Goal: Task Accomplishment & Management: Manage account settings

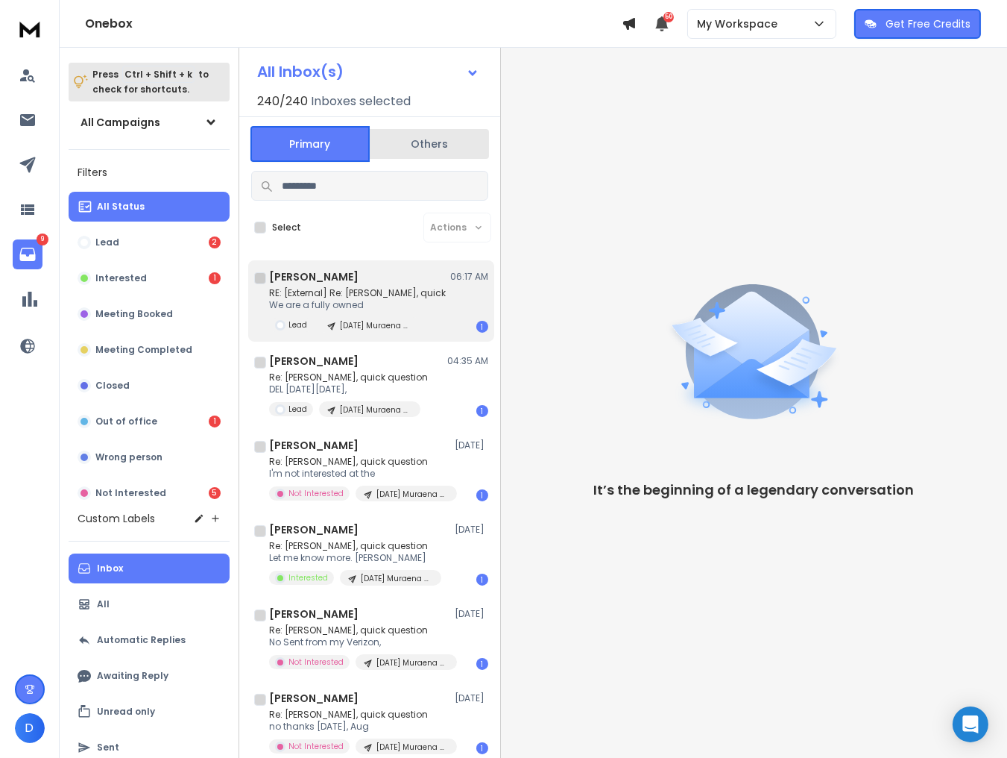
click at [371, 281] on div "Patty Bien 06:17 AM" at bounding box center [378, 276] width 219 height 15
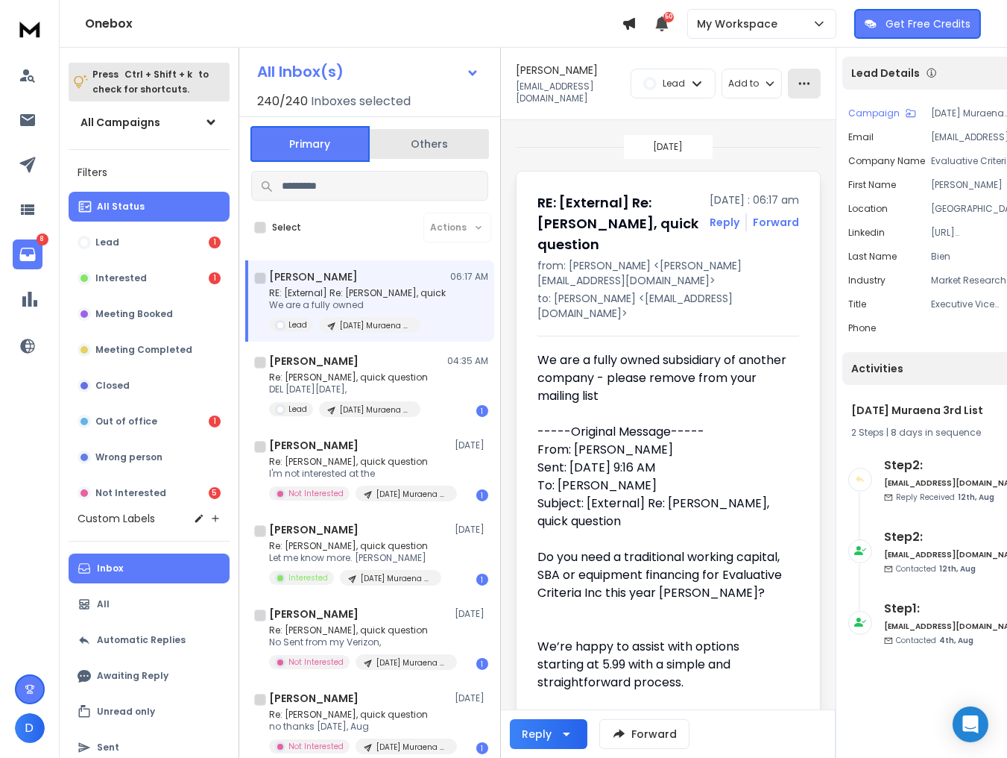
click at [811, 78] on icon "button" at bounding box center [804, 83] width 13 height 13
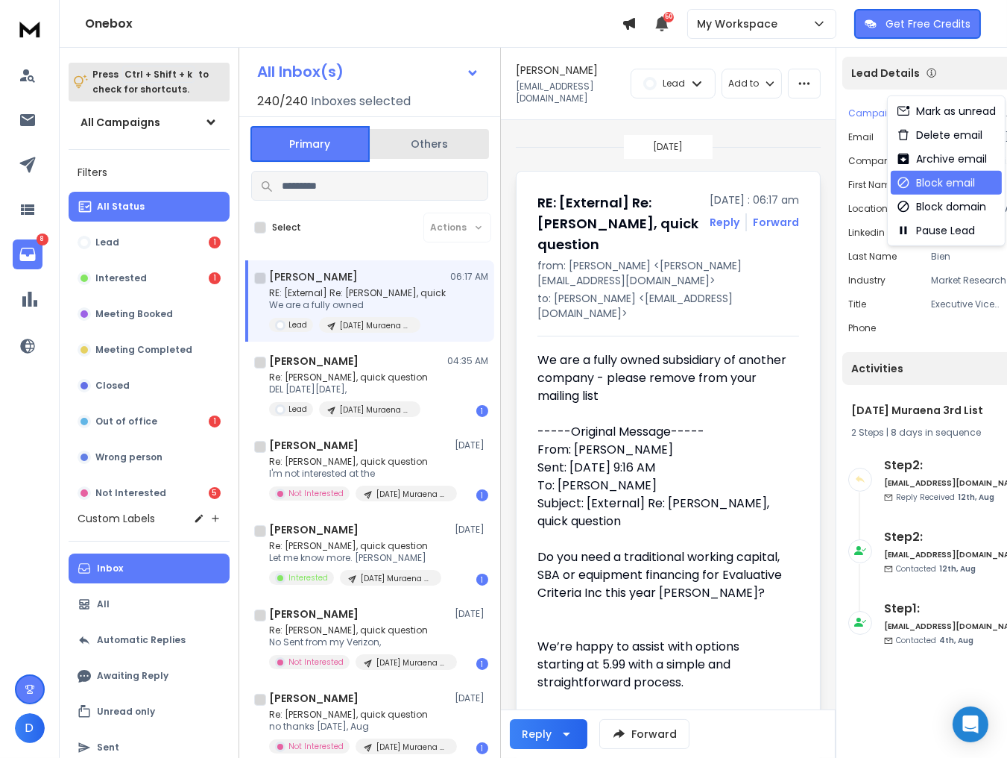
click at [940, 179] on div "Block email" at bounding box center [936, 182] width 78 height 15
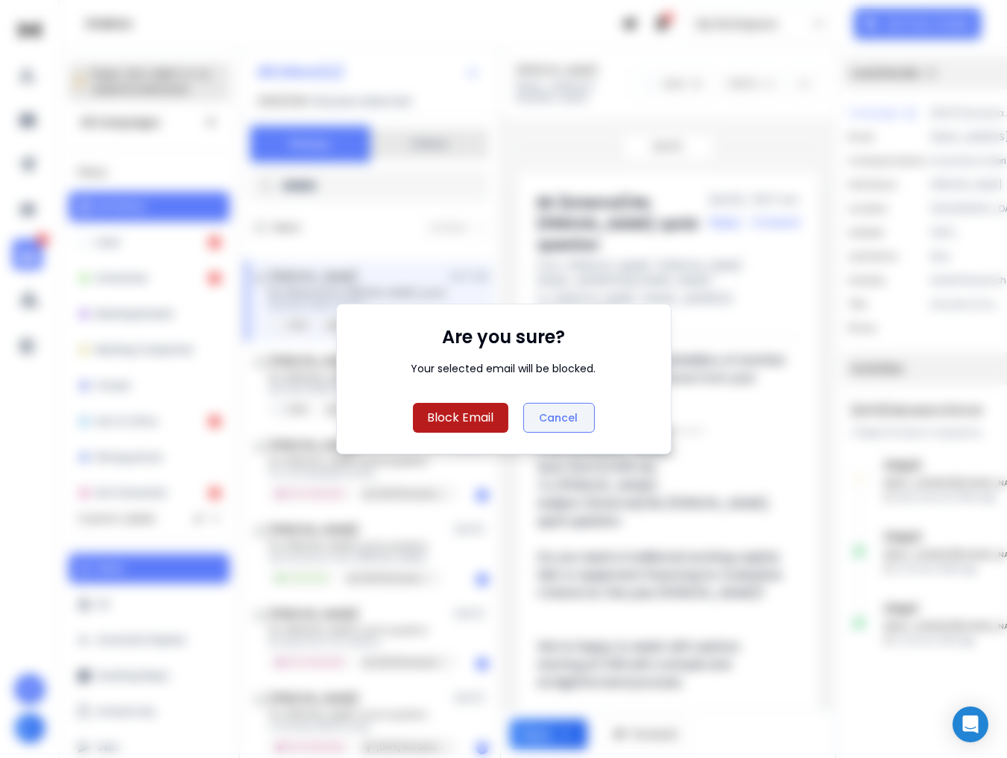
click at [461, 426] on button "Block Email" at bounding box center [460, 418] width 95 height 30
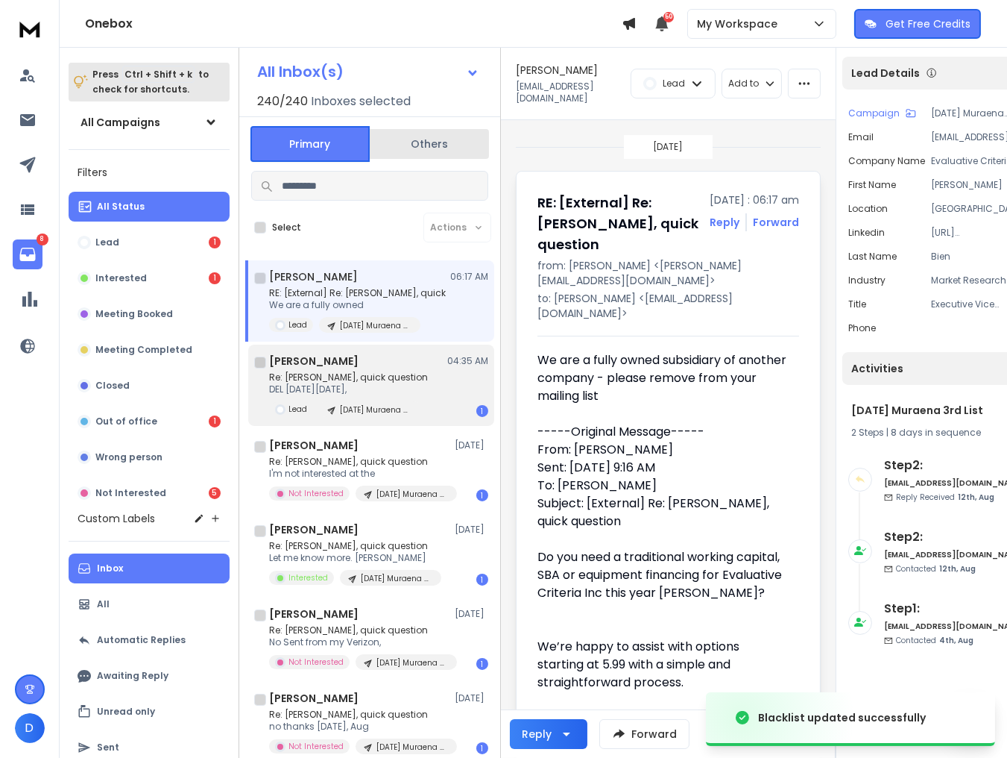
click at [395, 376] on p "Re: [PERSON_NAME], quick question" at bounding box center [348, 377] width 159 height 12
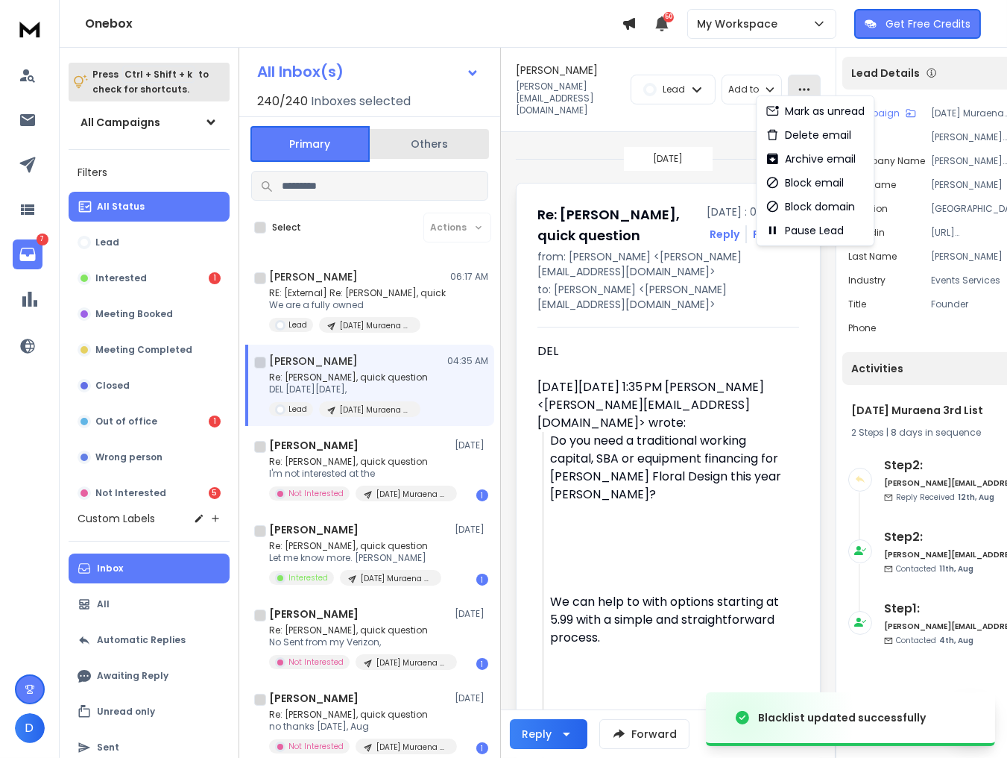
click at [811, 83] on icon "button" at bounding box center [804, 89] width 13 height 13
click at [813, 177] on div "Block email" at bounding box center [805, 182] width 78 height 15
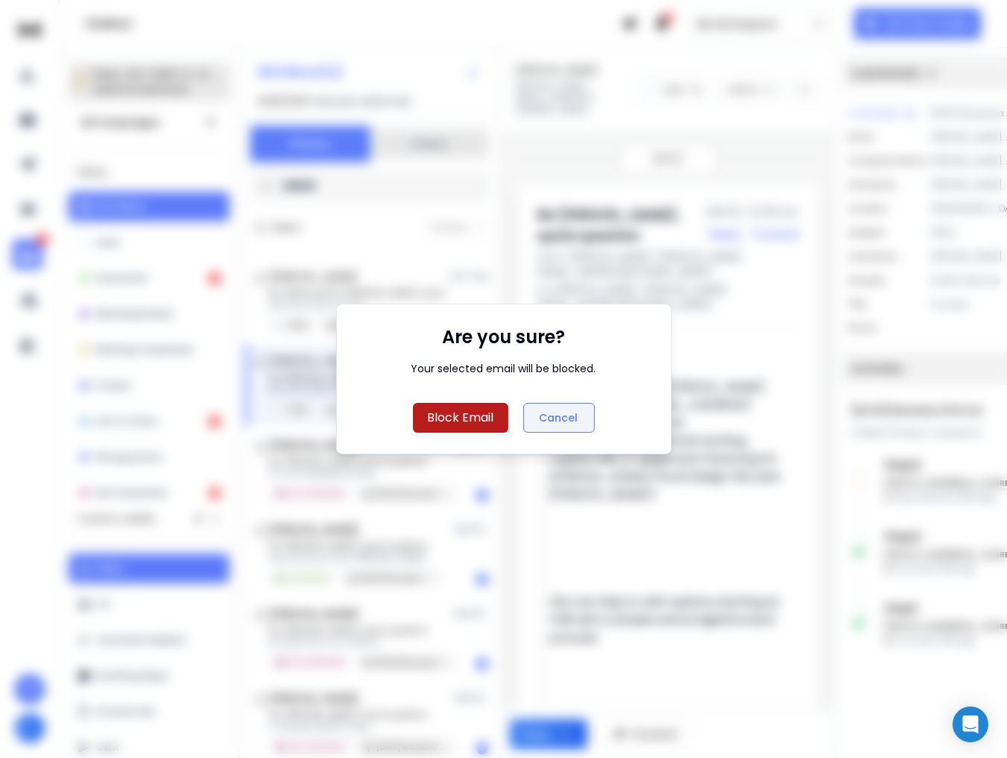
click at [472, 408] on button "Block Email" at bounding box center [460, 418] width 95 height 30
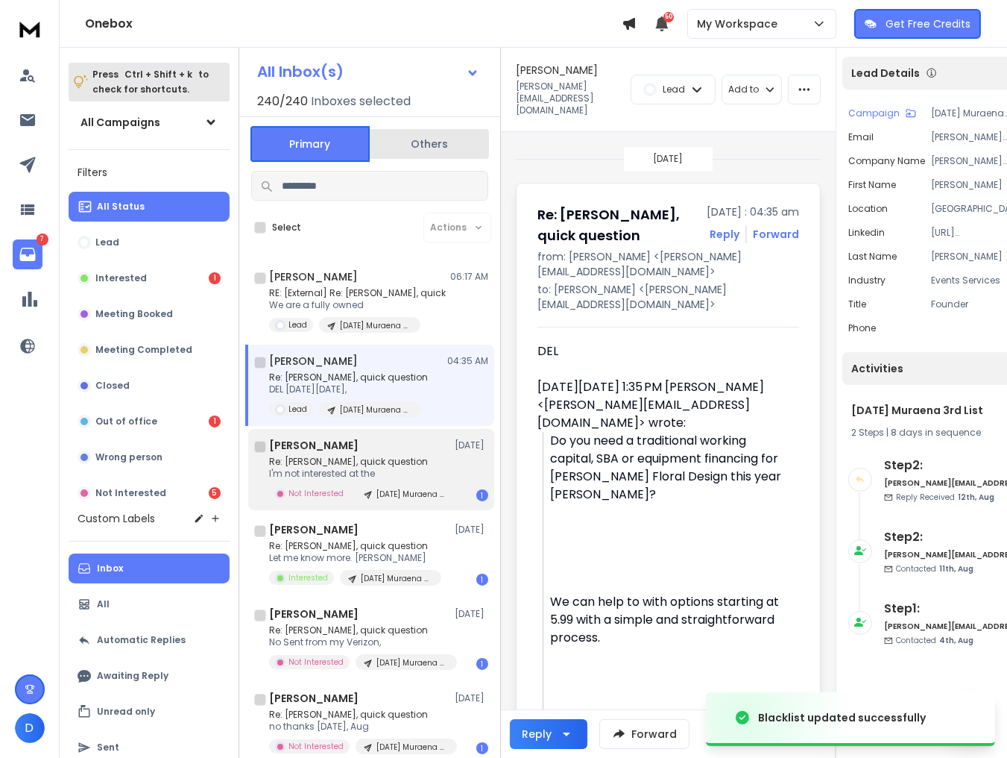
drag, startPoint x: 412, startPoint y: 455, endPoint x: 423, endPoint y: 451, distance: 11.1
click at [413, 456] on p "Re: [PERSON_NAME], quick question" at bounding box center [358, 462] width 179 height 12
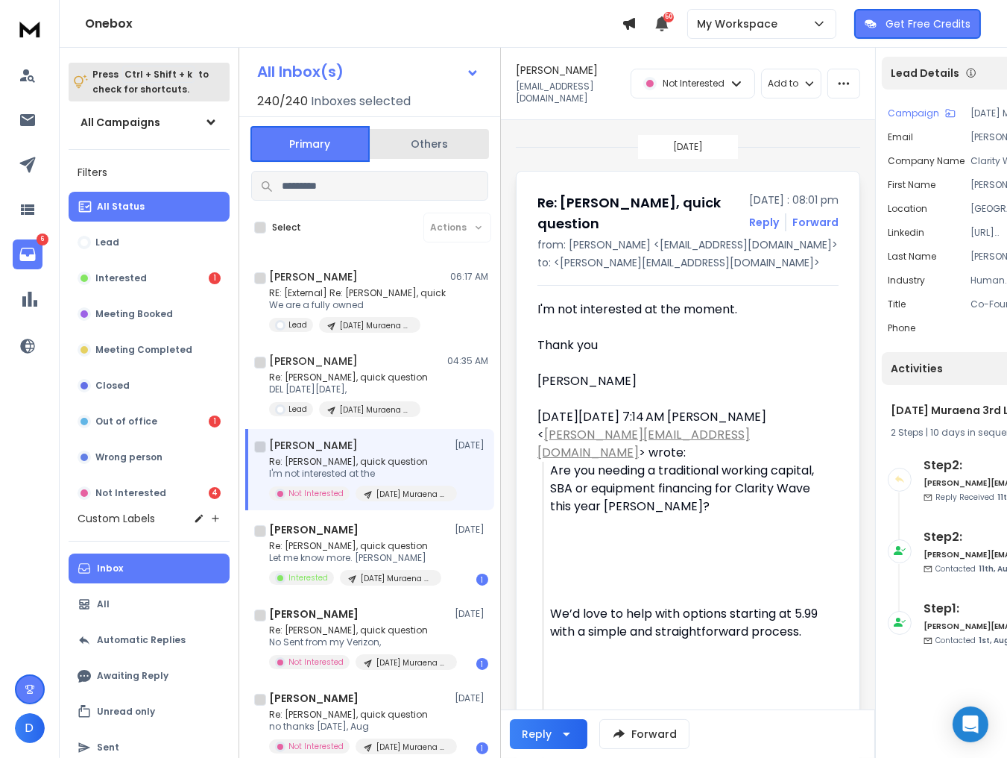
scroll to position [83, 0]
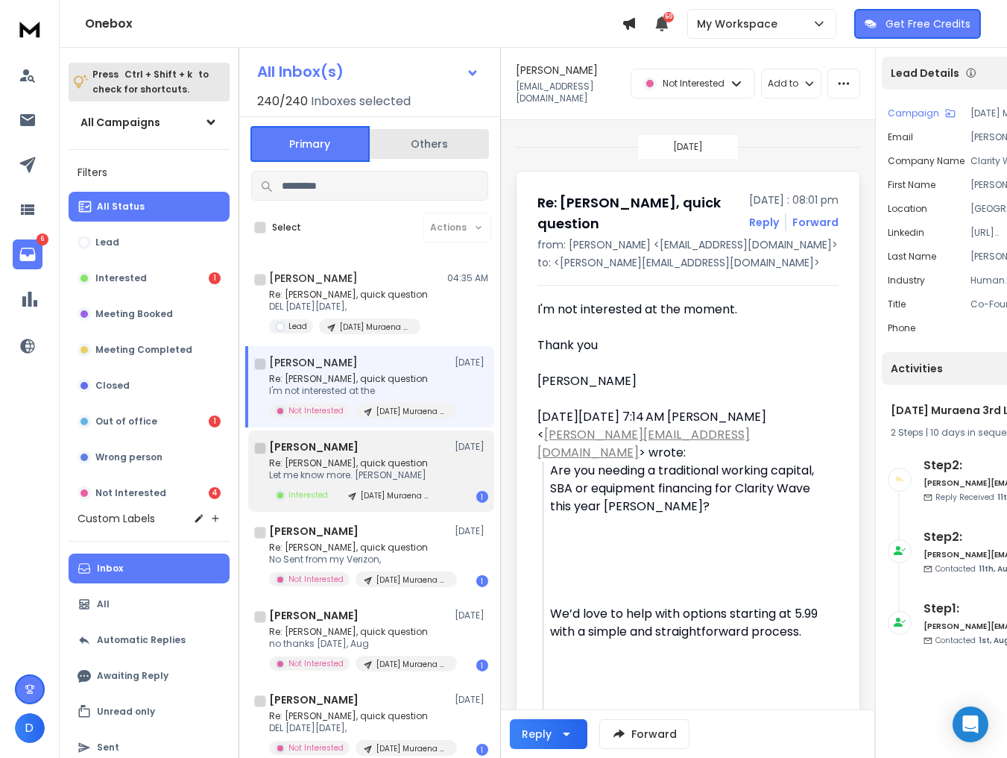
click at [327, 457] on p "Re: [PERSON_NAME], quick question" at bounding box center [355, 463] width 172 height 12
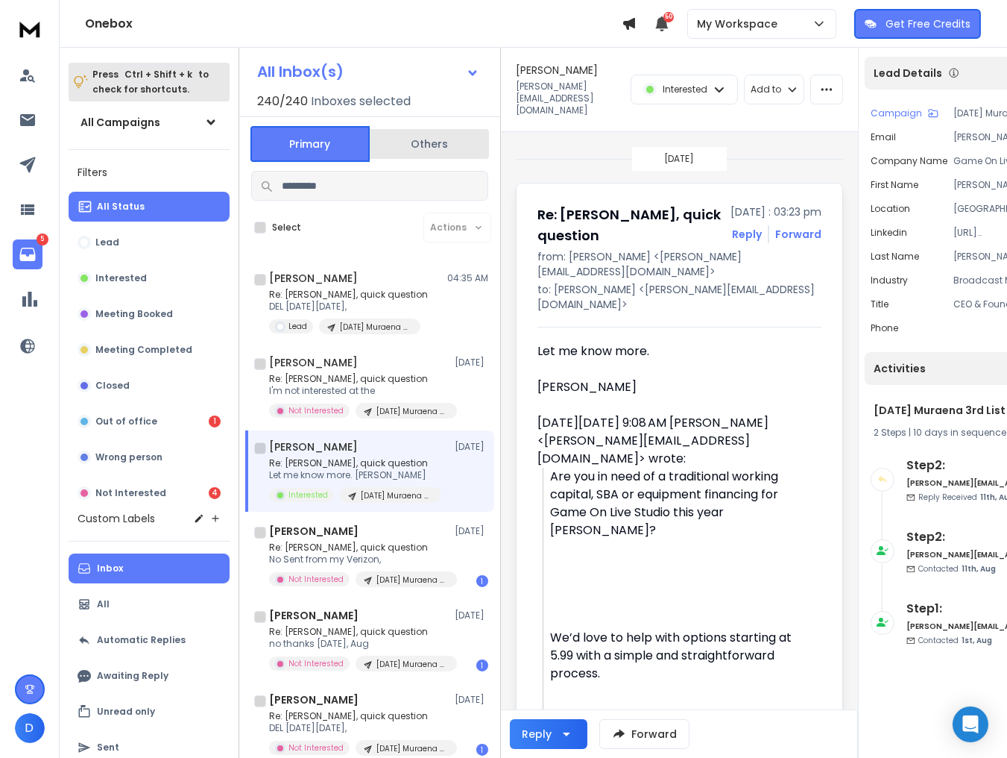
click at [527, 731] on div "Reply" at bounding box center [537, 733] width 30 height 15
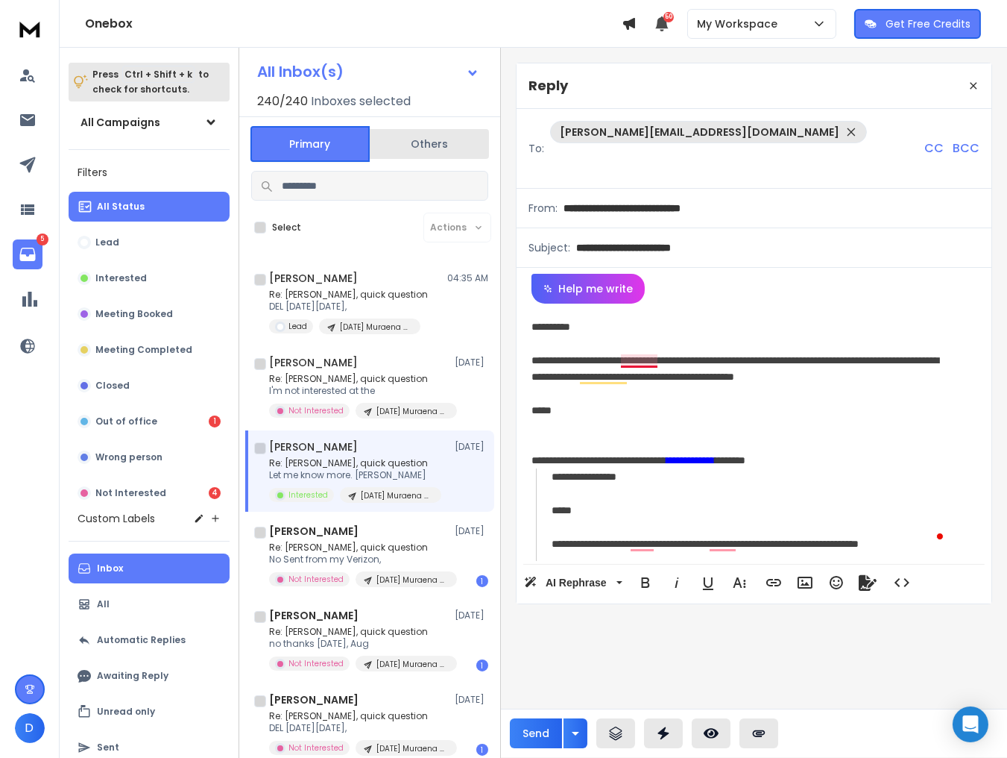
click at [637, 335] on div "**********" at bounding box center [740, 377] width 416 height 84
click at [531, 723] on button "Send" at bounding box center [536, 733] width 52 height 30
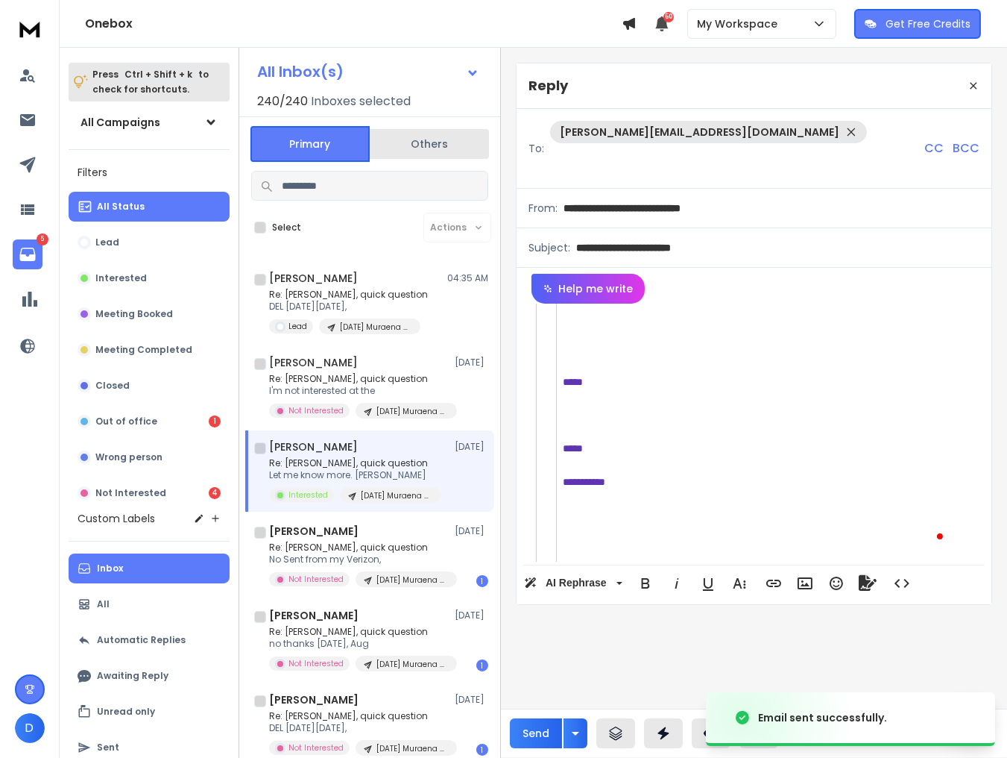
scroll to position [828, 0]
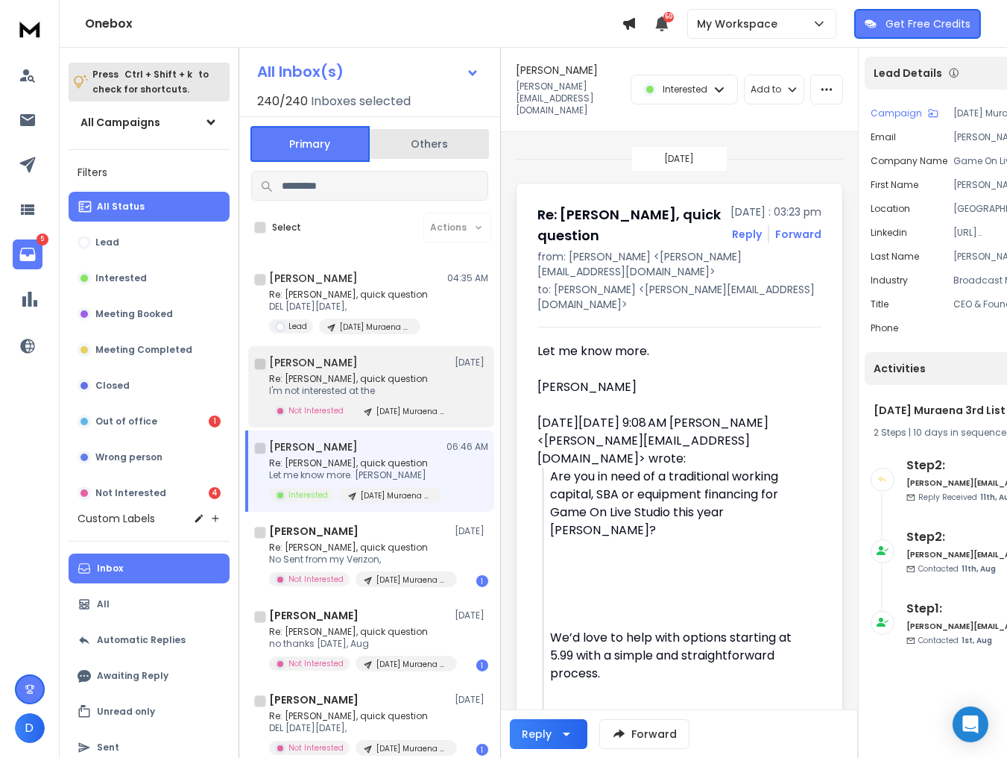
click at [344, 382] on p "Re: [PERSON_NAME], quick question" at bounding box center [358, 379] width 179 height 12
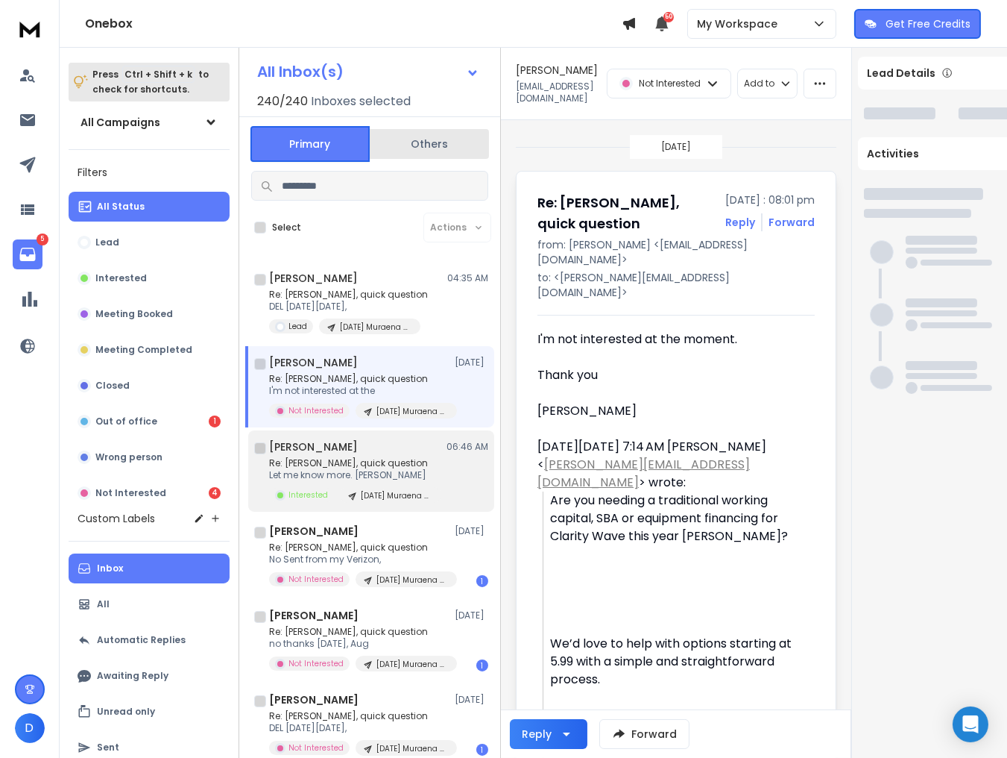
click at [356, 466] on p "Re: [PERSON_NAME], quick question" at bounding box center [355, 463] width 172 height 12
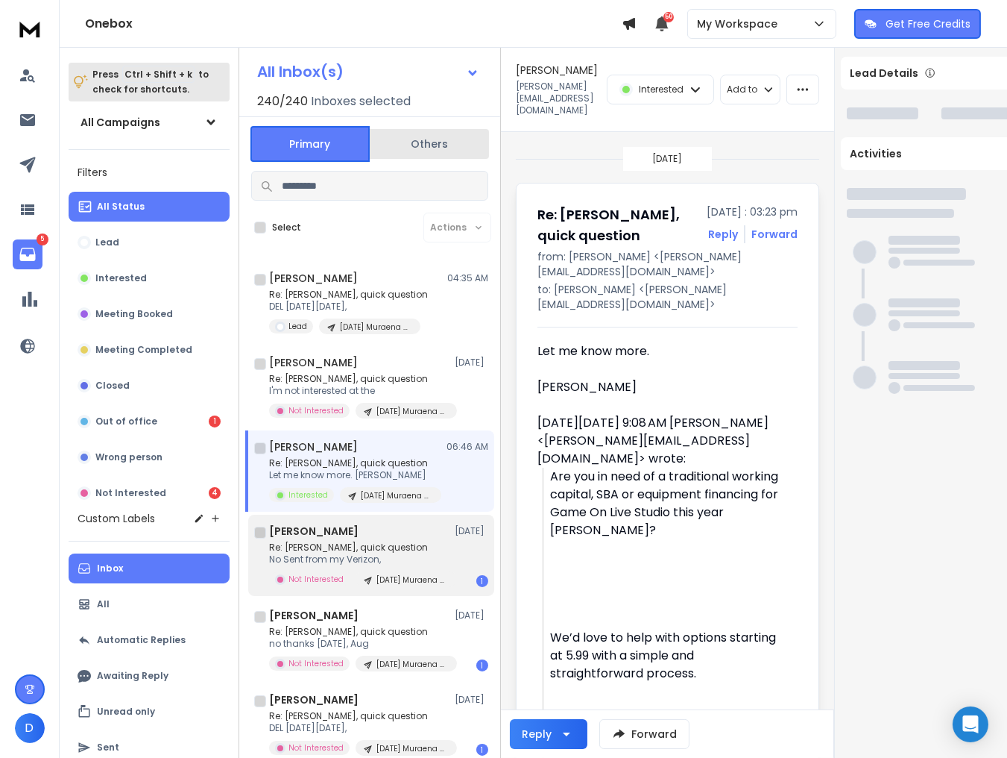
click at [356, 541] on p "Re: [PERSON_NAME], quick question" at bounding box center [358, 547] width 179 height 12
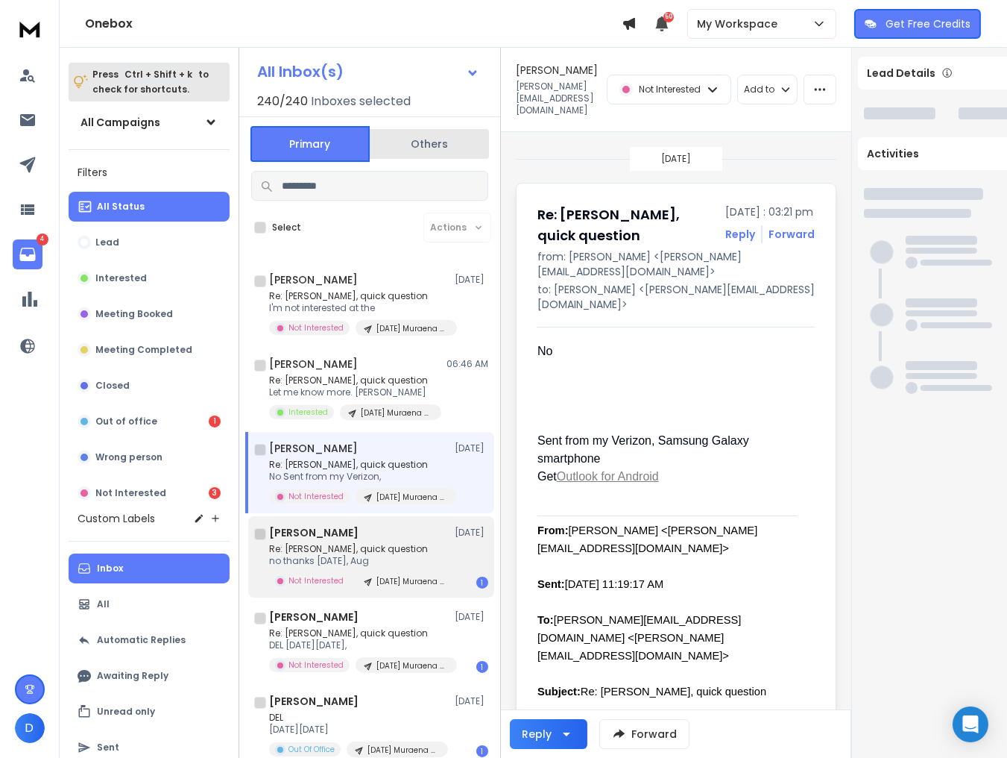
click at [368, 531] on div "Matt Cholerton 11 Aug" at bounding box center [378, 532] width 219 height 15
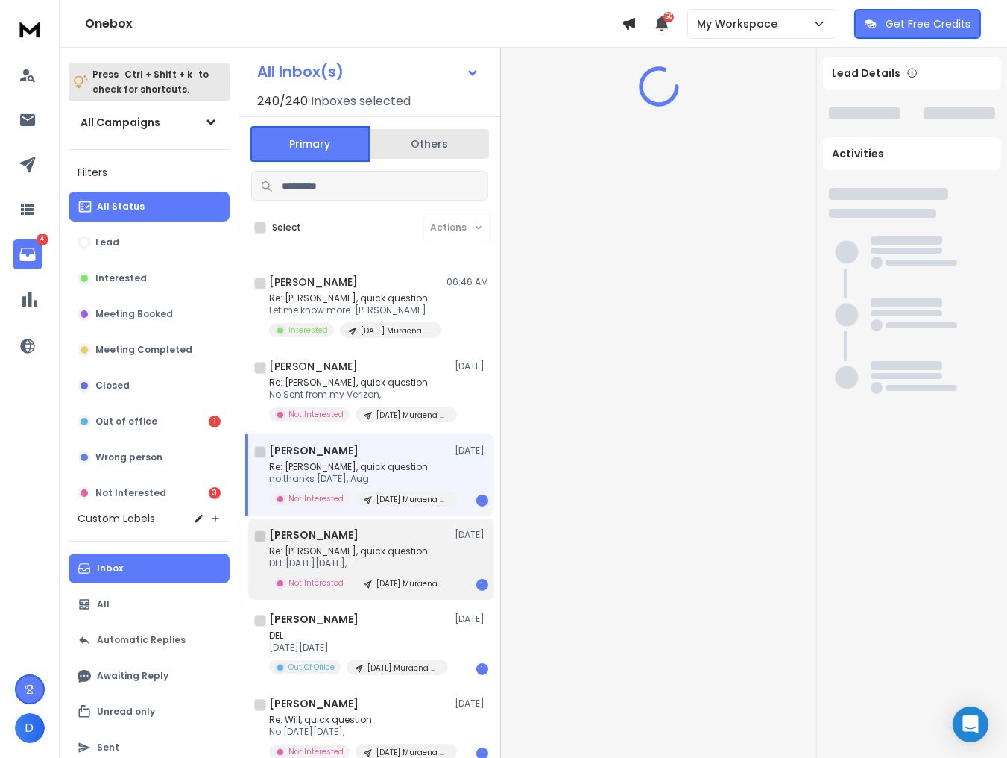
scroll to position [248, 0]
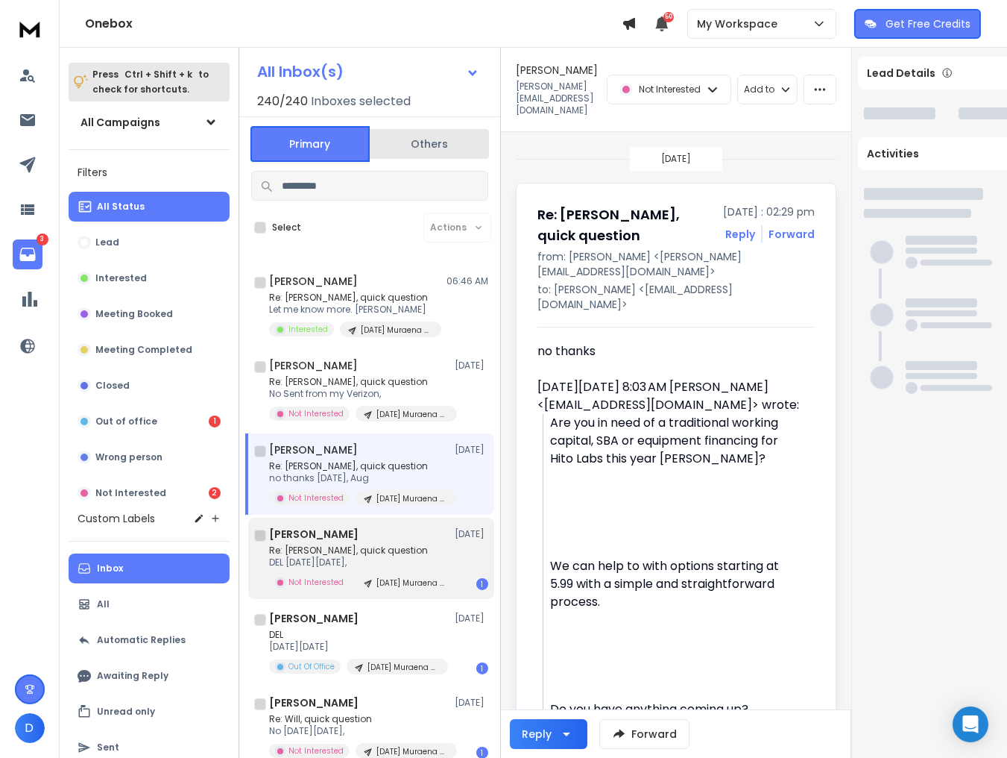
click at [368, 538] on div "Debra Wong 11 Aug" at bounding box center [378, 533] width 219 height 15
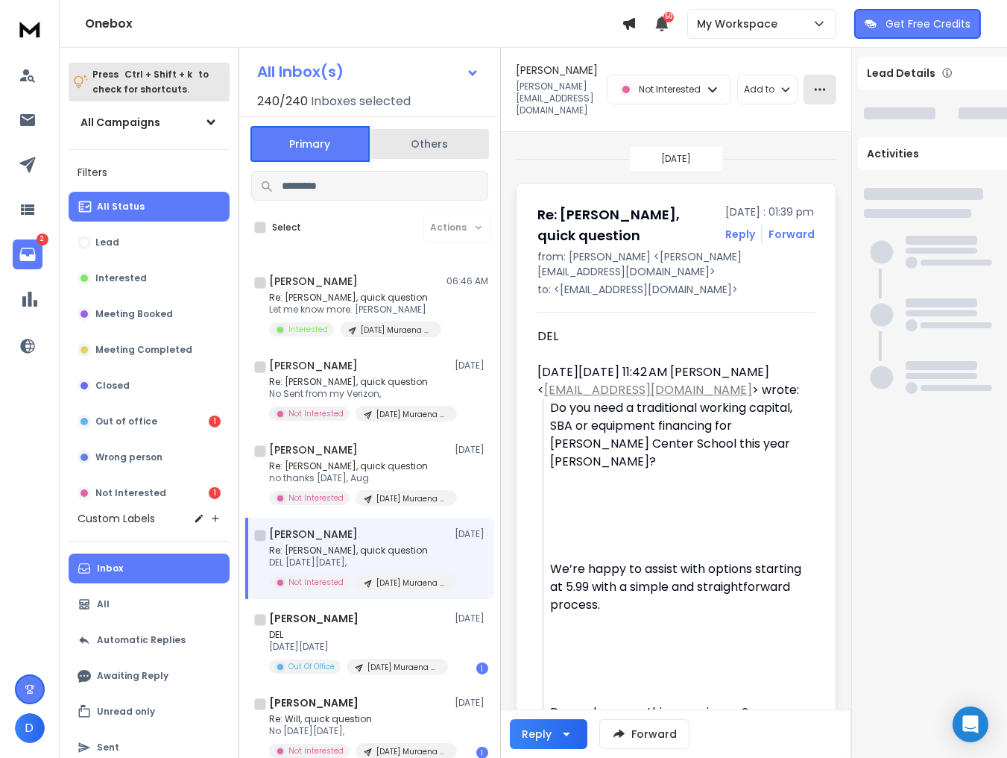
click at [827, 83] on icon "button" at bounding box center [819, 89] width 13 height 13
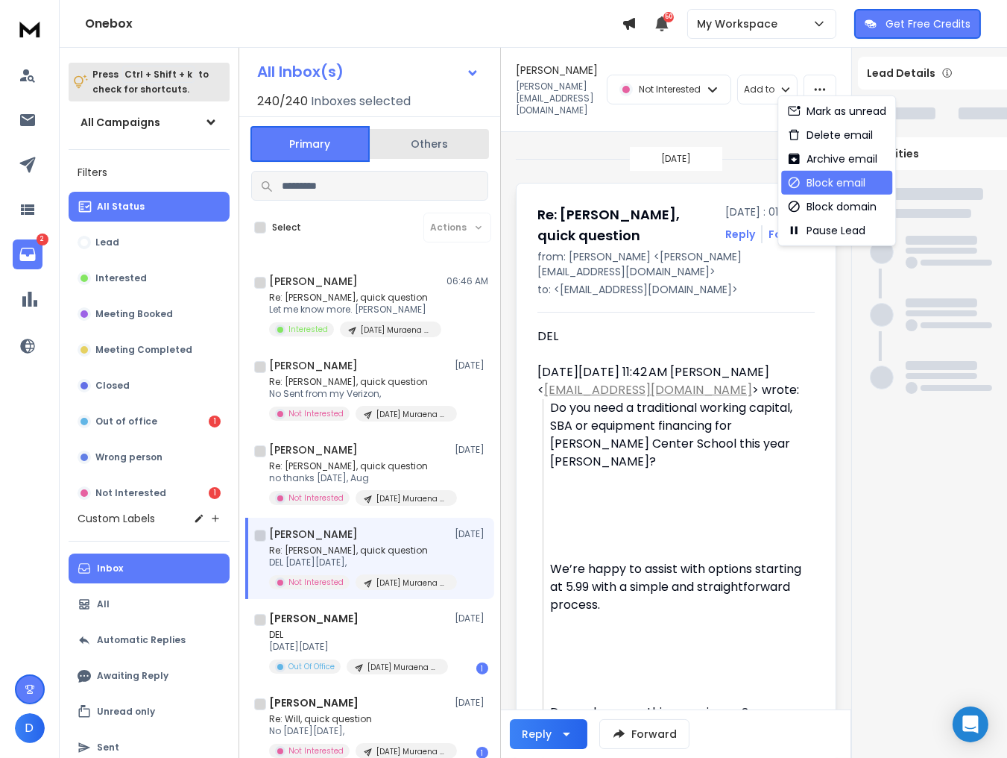
click at [828, 185] on div "Block email" at bounding box center [826, 182] width 78 height 15
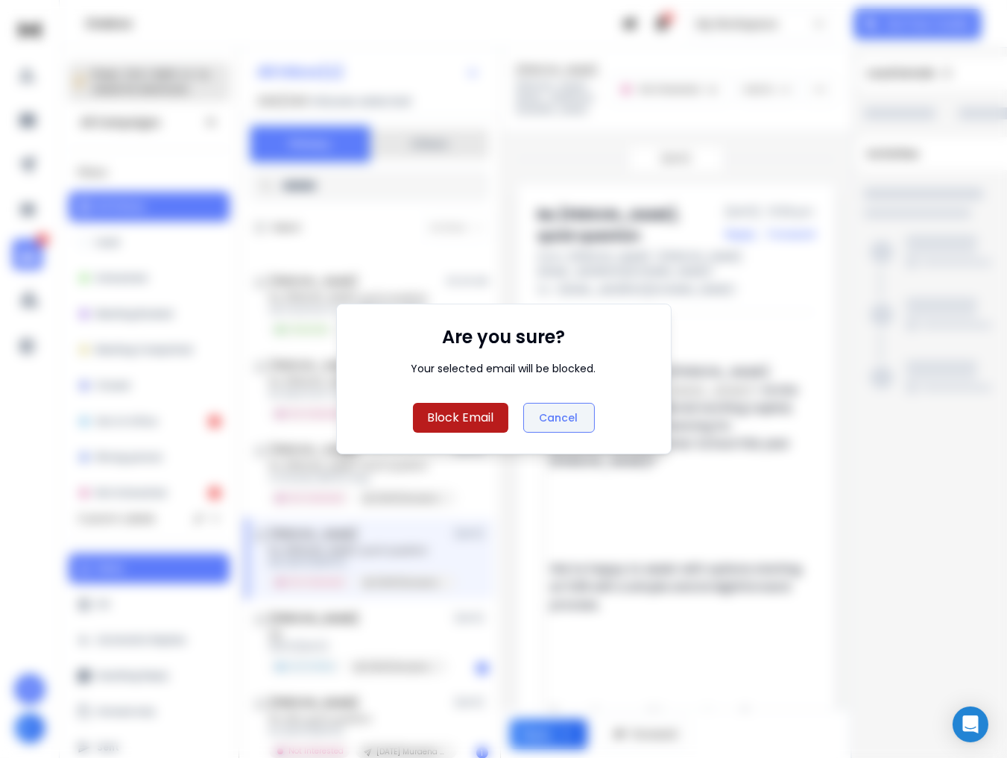
click at [468, 418] on button "Block Email" at bounding box center [460, 418] width 95 height 30
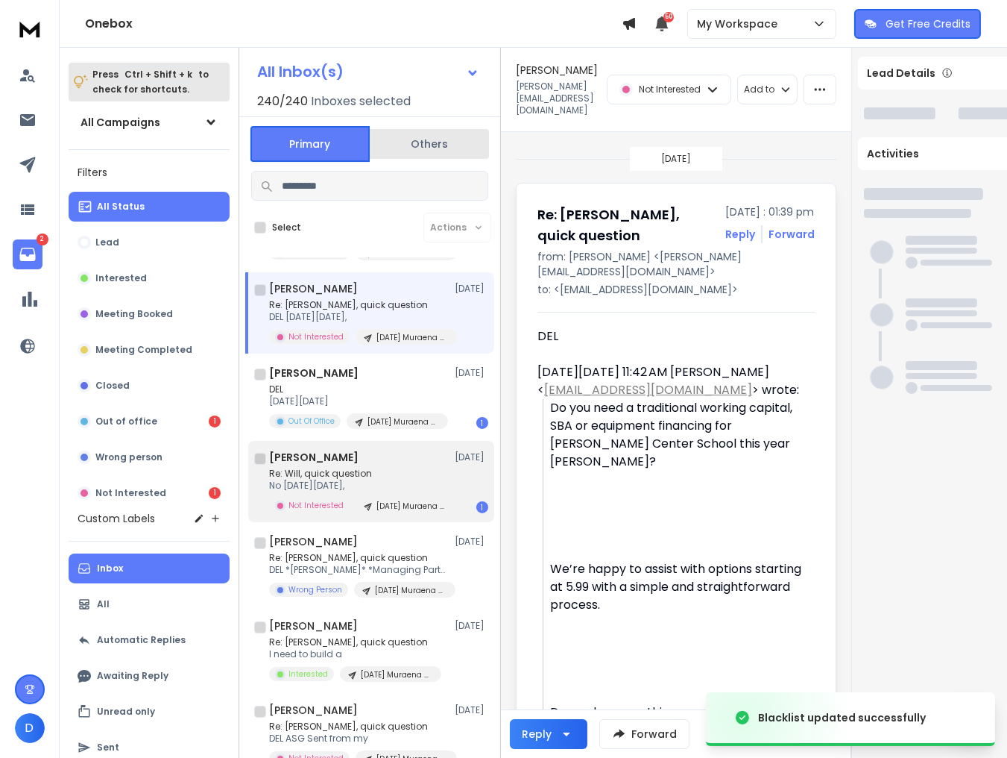
scroll to position [497, 0]
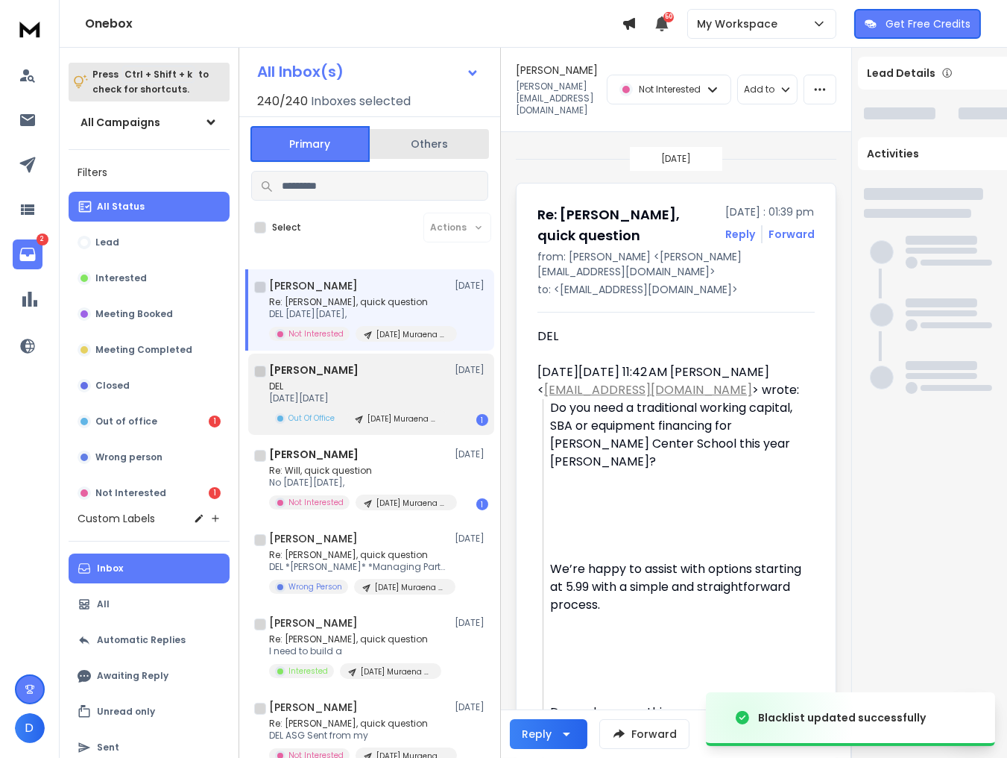
click at [403, 397] on p "[DATE][DATE]" at bounding box center [358, 398] width 179 height 12
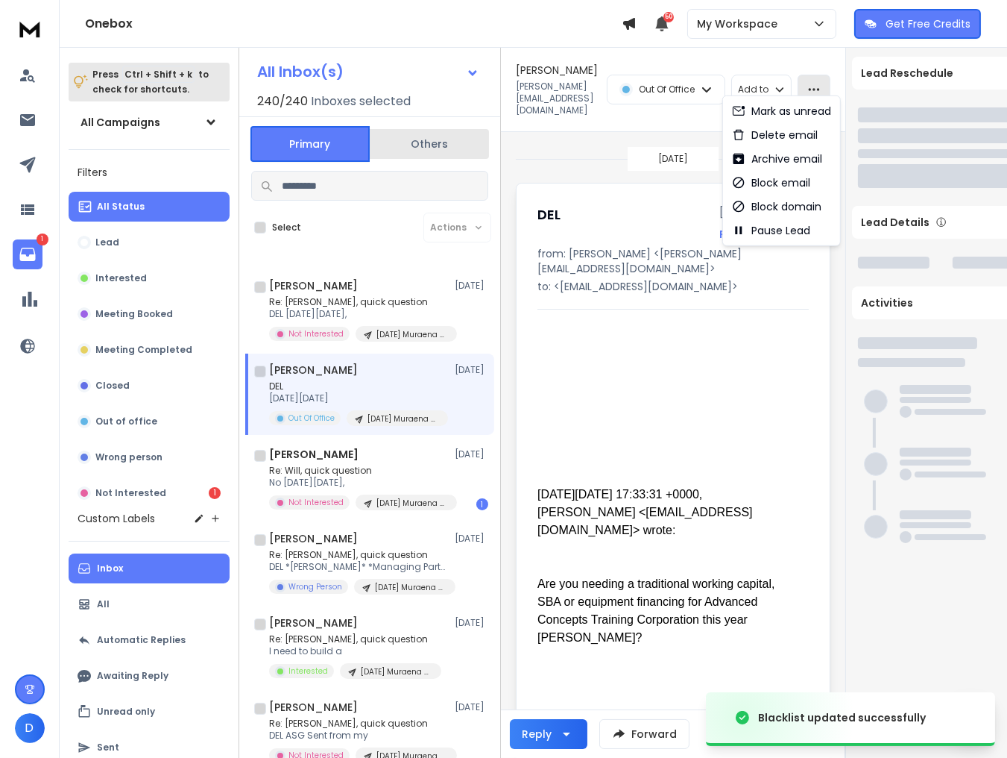
click at [821, 83] on icon "button" at bounding box center [813, 89] width 13 height 13
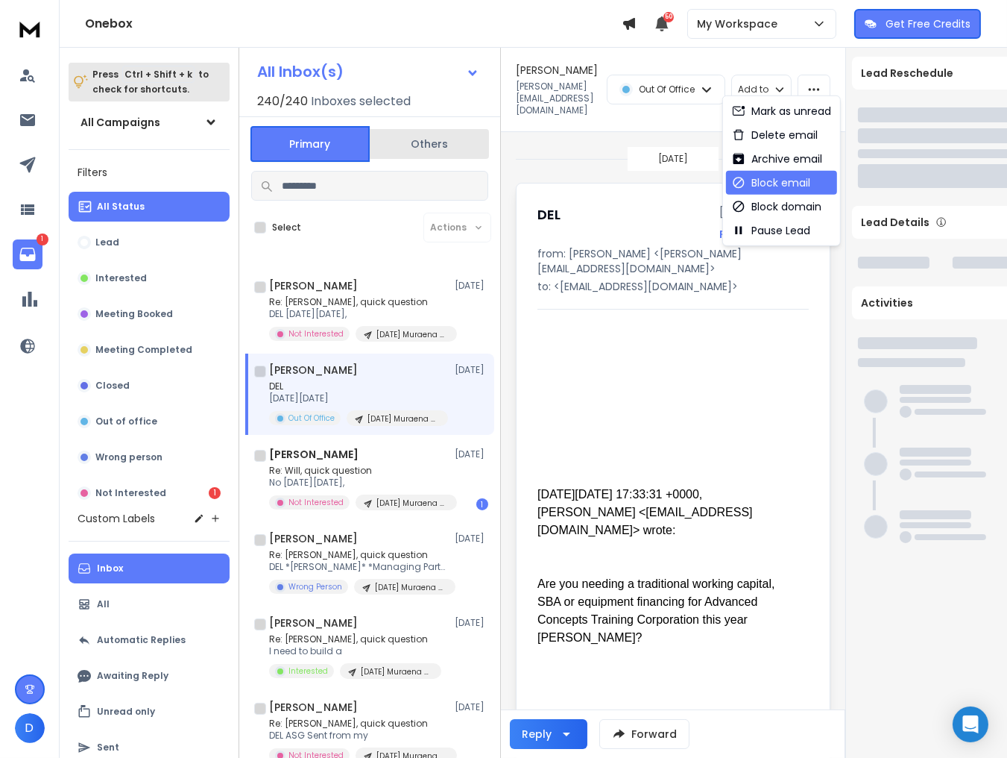
click at [802, 189] on div "Block email" at bounding box center [771, 182] width 78 height 15
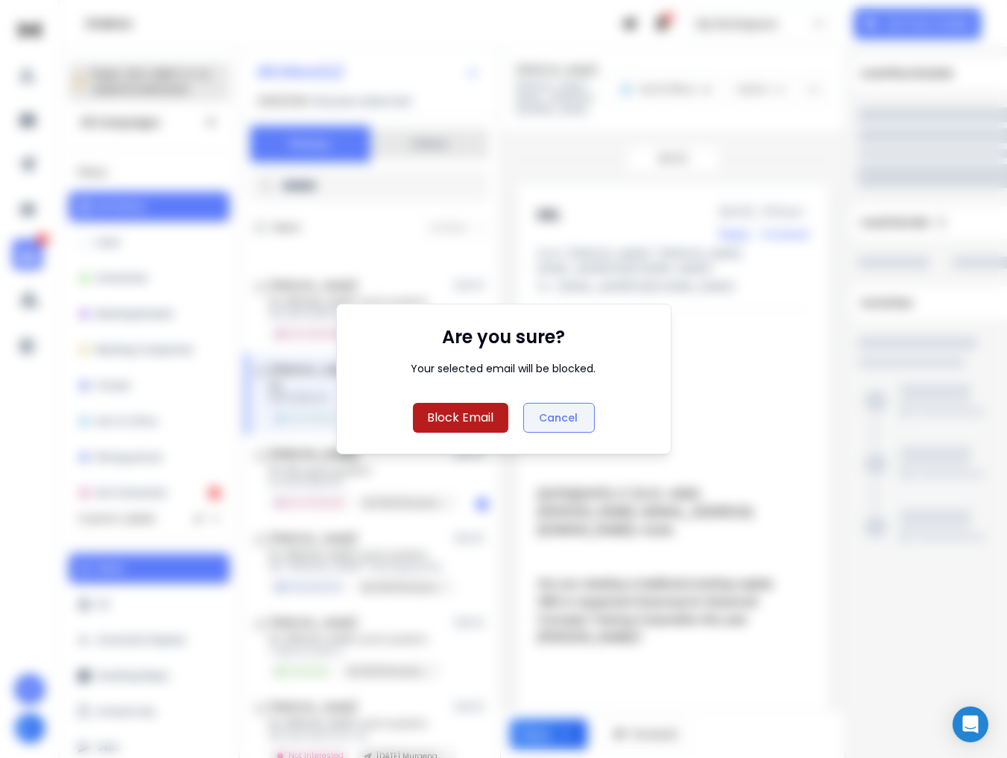
click at [467, 411] on button "Block Email" at bounding box center [460, 418] width 95 height 30
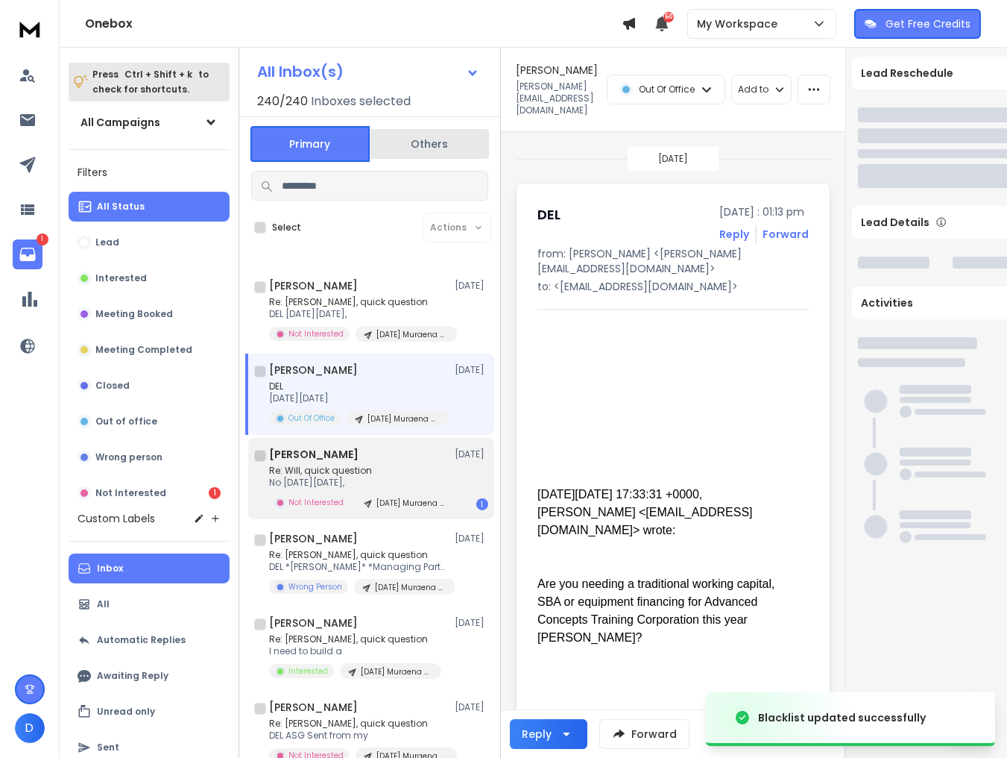
click at [397, 472] on p "Re: Will, quick question" at bounding box center [358, 471] width 179 height 12
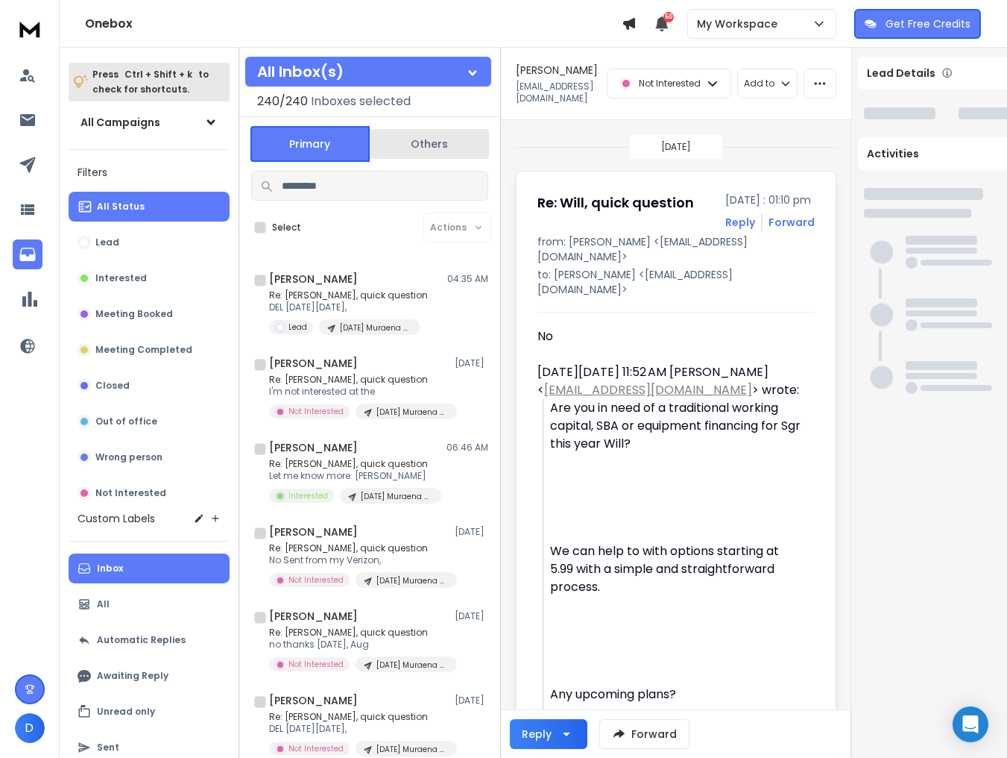
scroll to position [0, 0]
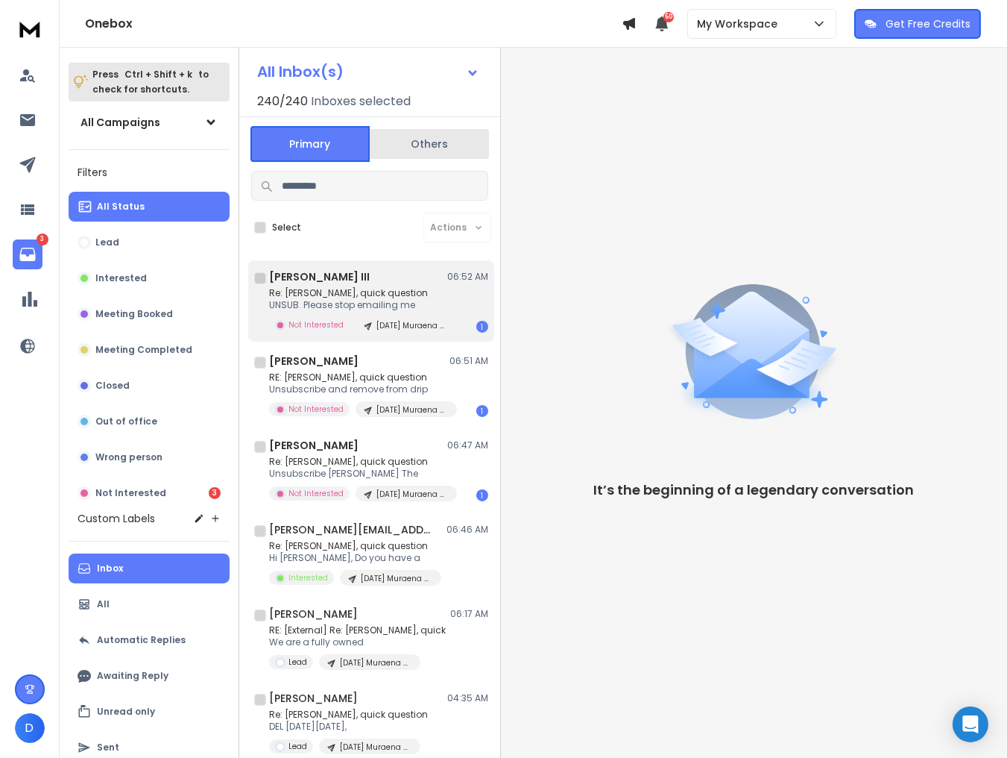
click at [379, 295] on p "Re: [PERSON_NAME], quick question" at bounding box center [358, 293] width 179 height 12
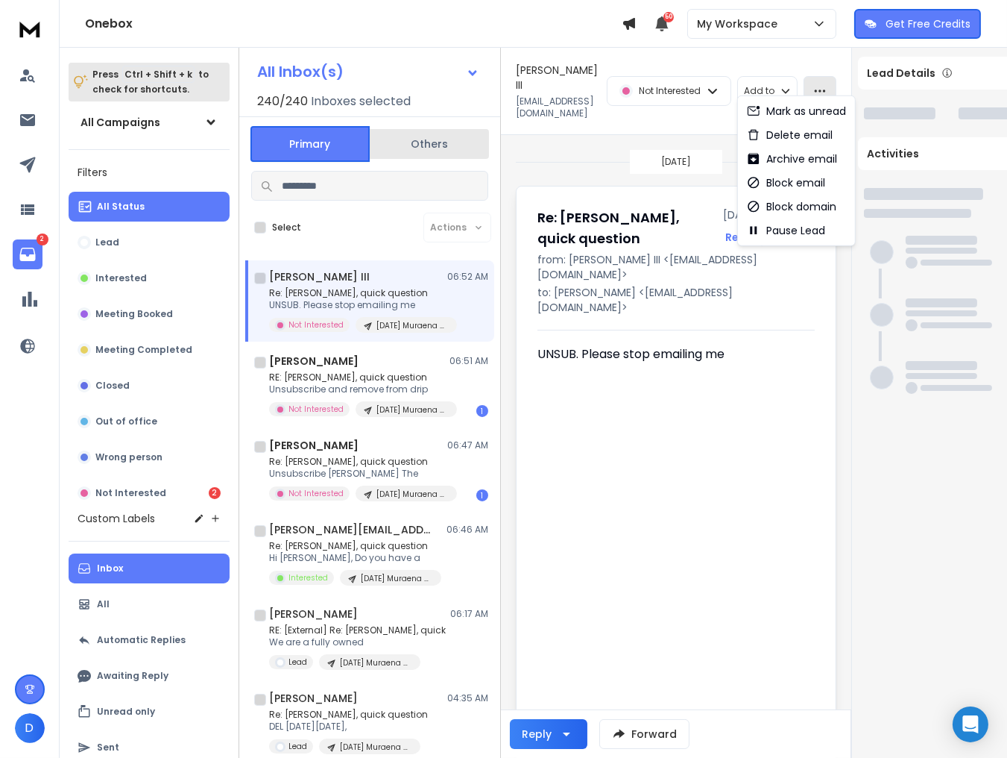
click at [827, 84] on icon "button" at bounding box center [819, 90] width 13 height 13
click at [794, 180] on div "Block email" at bounding box center [786, 182] width 78 height 15
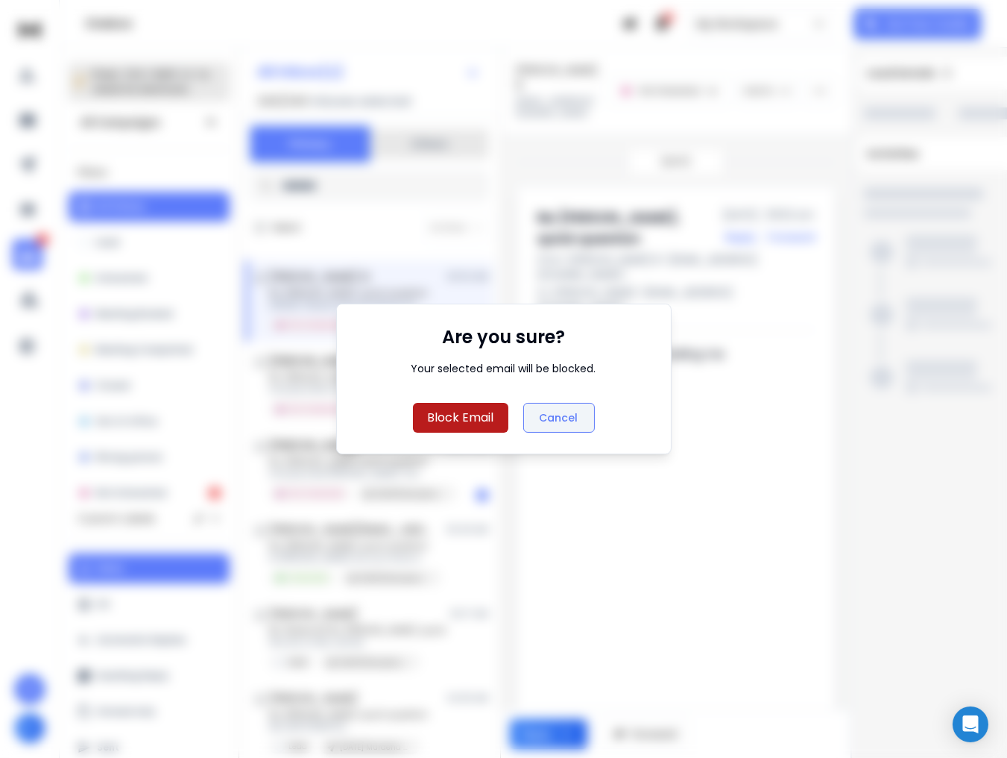
click at [441, 414] on button "Block Email" at bounding box center [460, 418] width 95 height 30
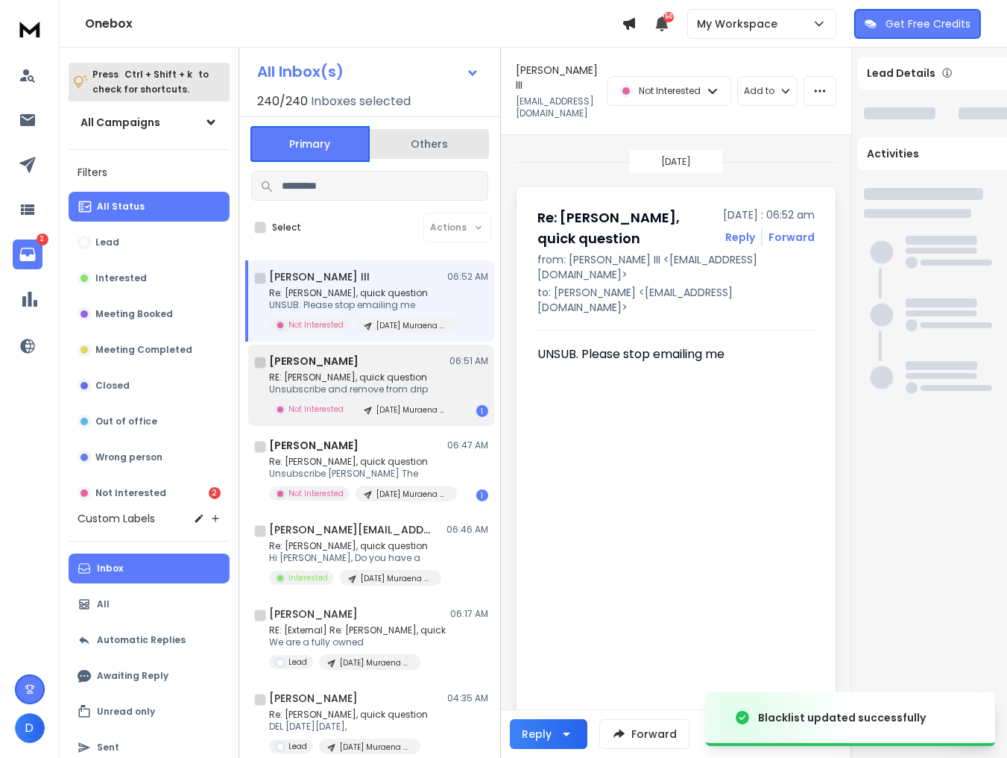
click at [399, 377] on p "RE: [PERSON_NAME], quick question" at bounding box center [358, 377] width 179 height 12
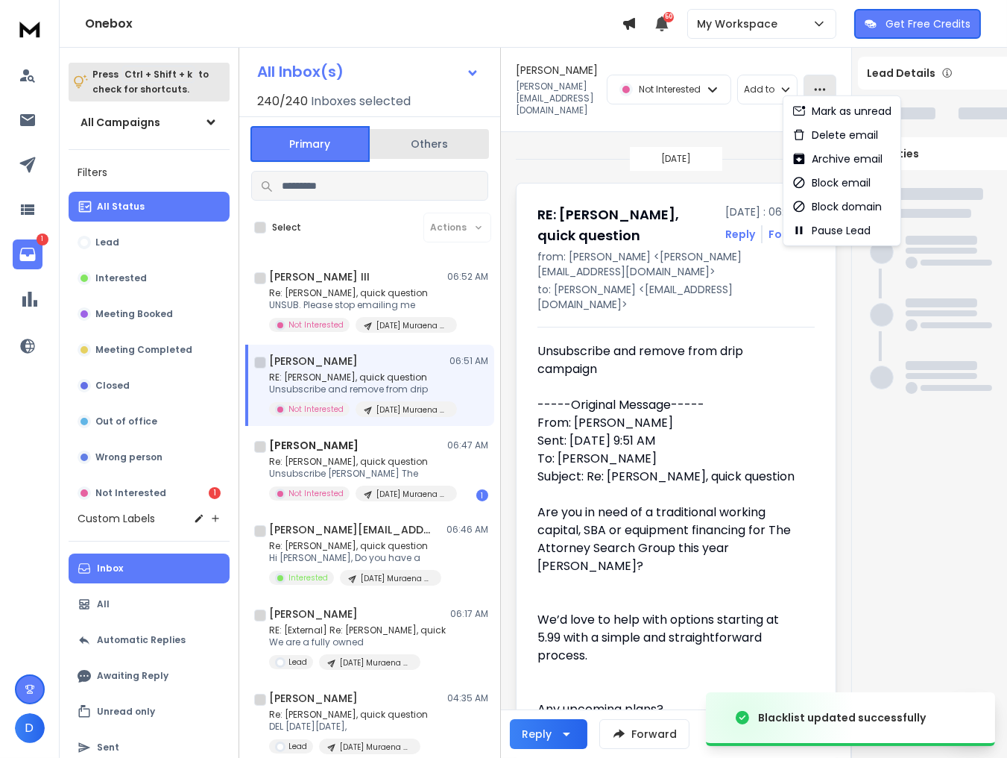
click at [827, 83] on icon "button" at bounding box center [819, 89] width 13 height 13
click at [847, 183] on div "Block email" at bounding box center [832, 182] width 78 height 15
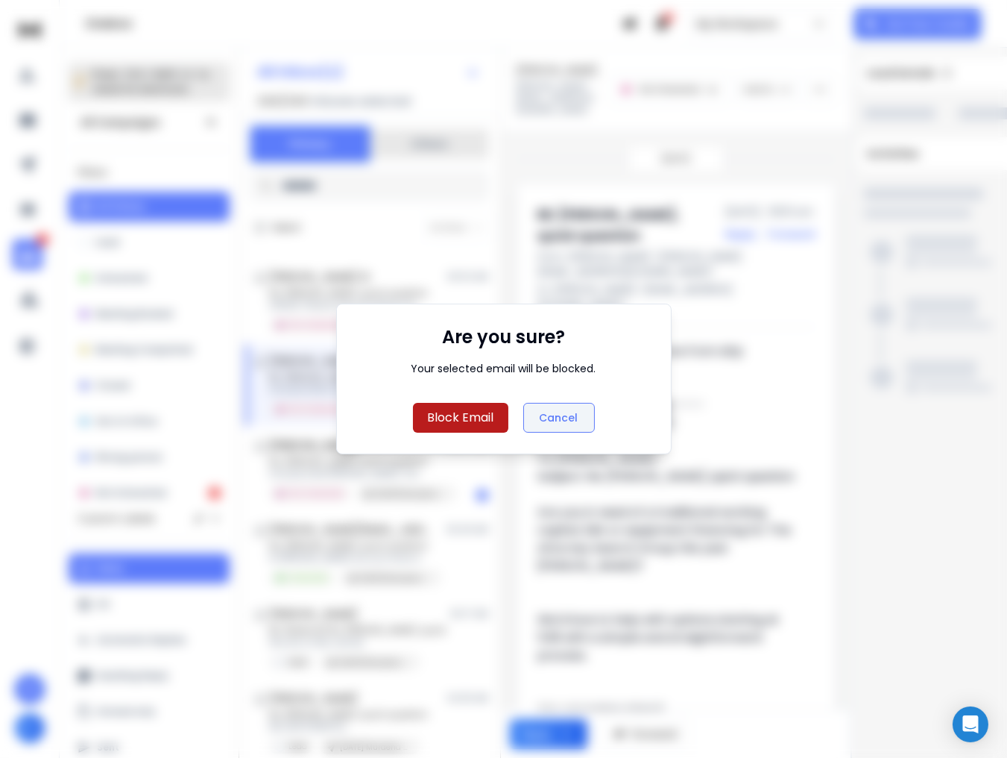
drag, startPoint x: 473, startPoint y: 418, endPoint x: 432, endPoint y: 415, distance: 40.4
click at [472, 418] on button "Block Email" at bounding box center [460, 418] width 95 height 30
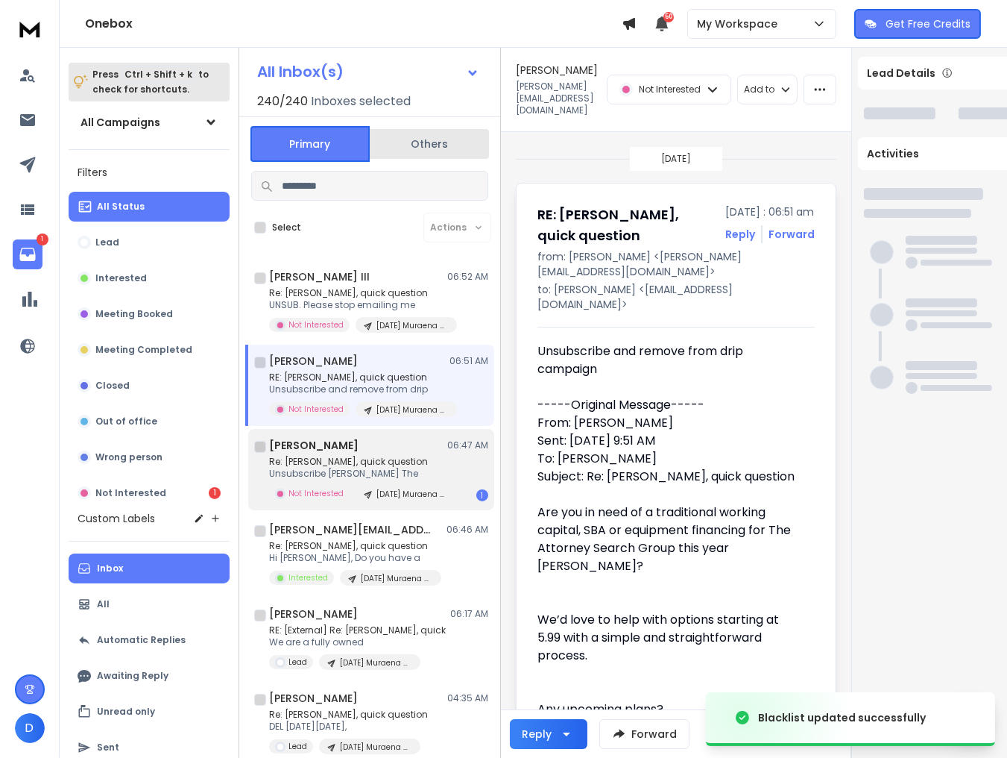
click at [338, 456] on p "Re: [PERSON_NAME], quick question" at bounding box center [358, 462] width 179 height 12
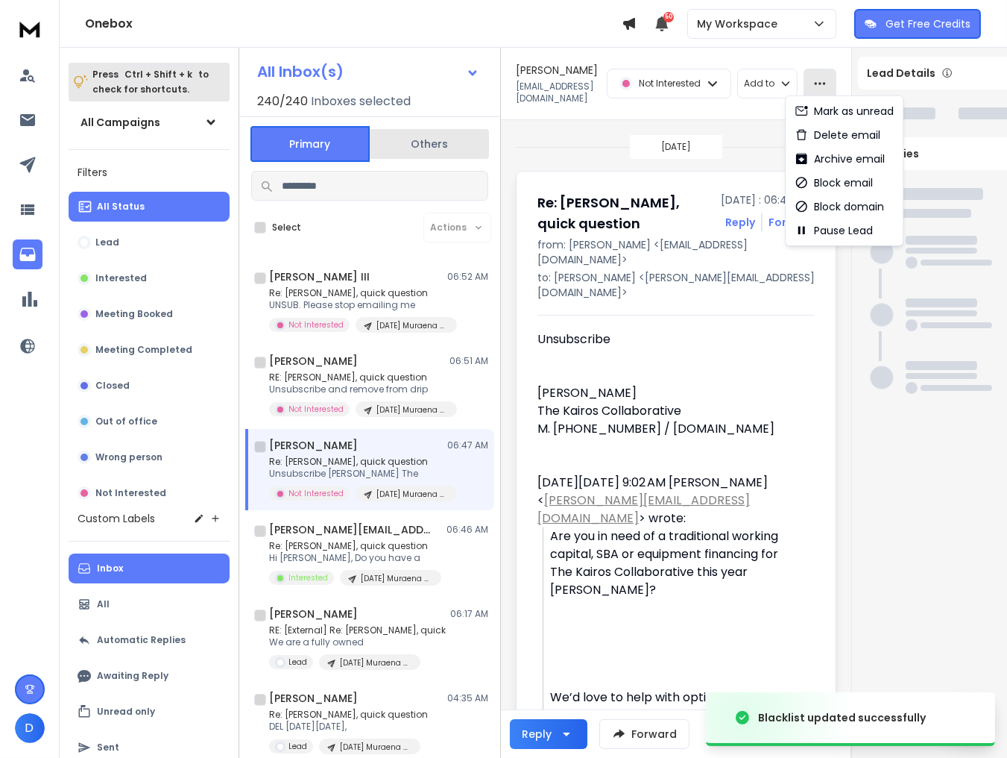
click at [827, 77] on icon "button" at bounding box center [819, 83] width 13 height 13
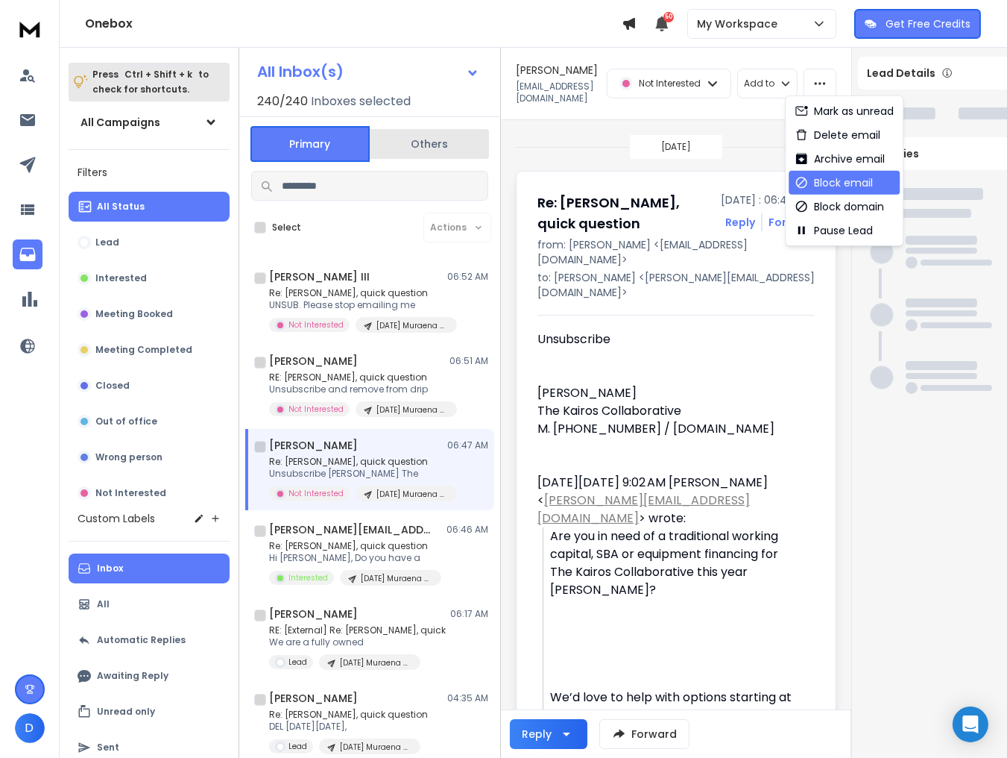
click at [829, 181] on div "Block email" at bounding box center [834, 182] width 78 height 15
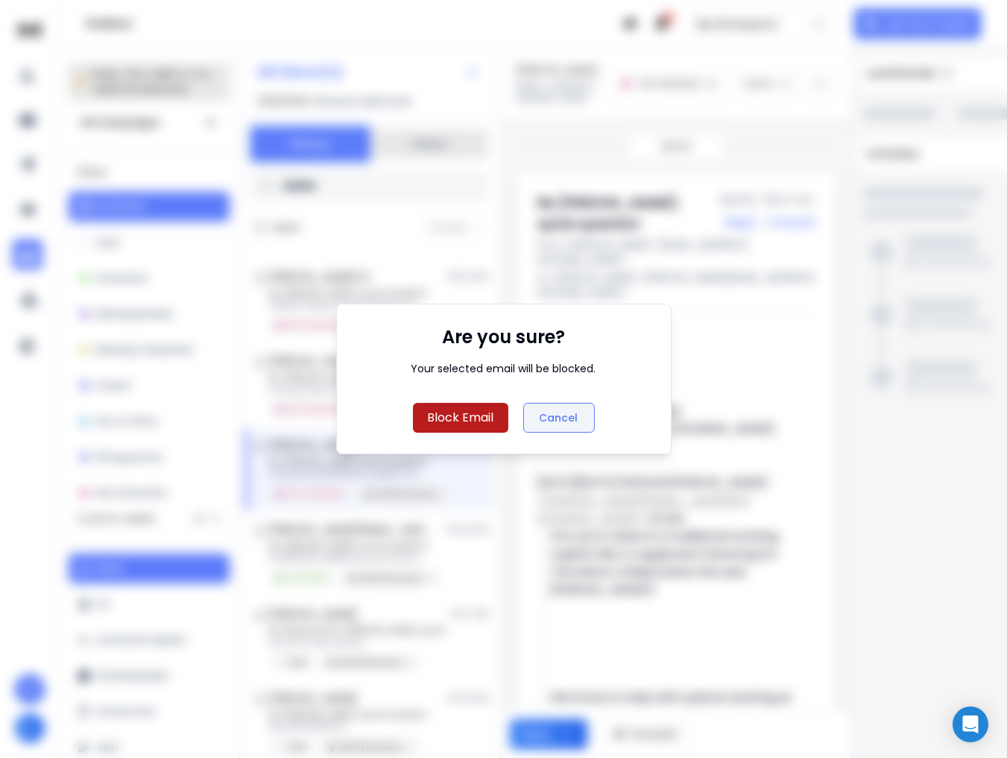
drag, startPoint x: 466, startPoint y: 416, endPoint x: 442, endPoint y: 415, distance: 23.9
click at [465, 416] on button "Block Email" at bounding box center [460, 418] width 95 height 30
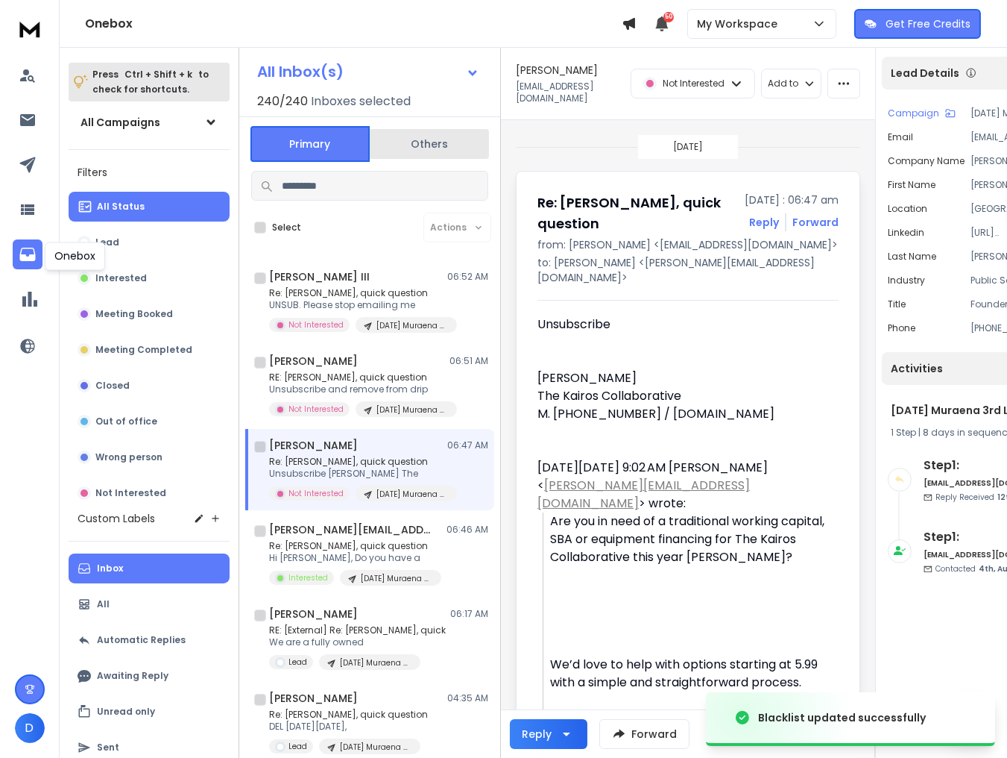
click at [19, 251] on icon at bounding box center [28, 254] width 18 height 18
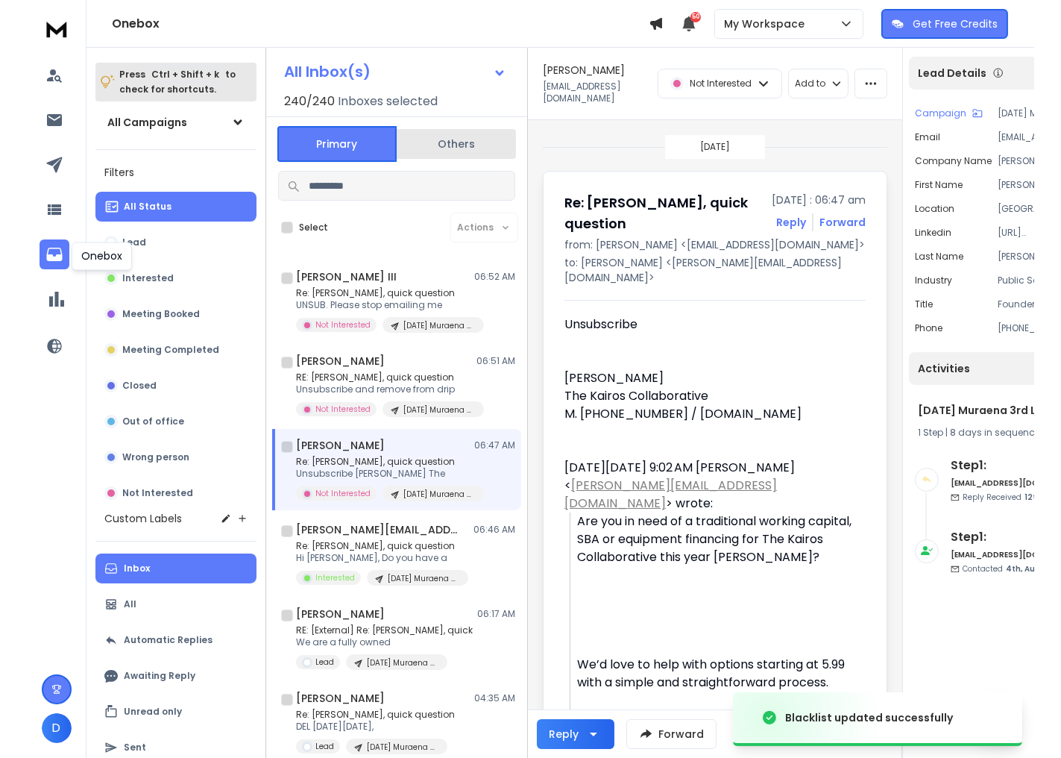
scroll to position [35, 0]
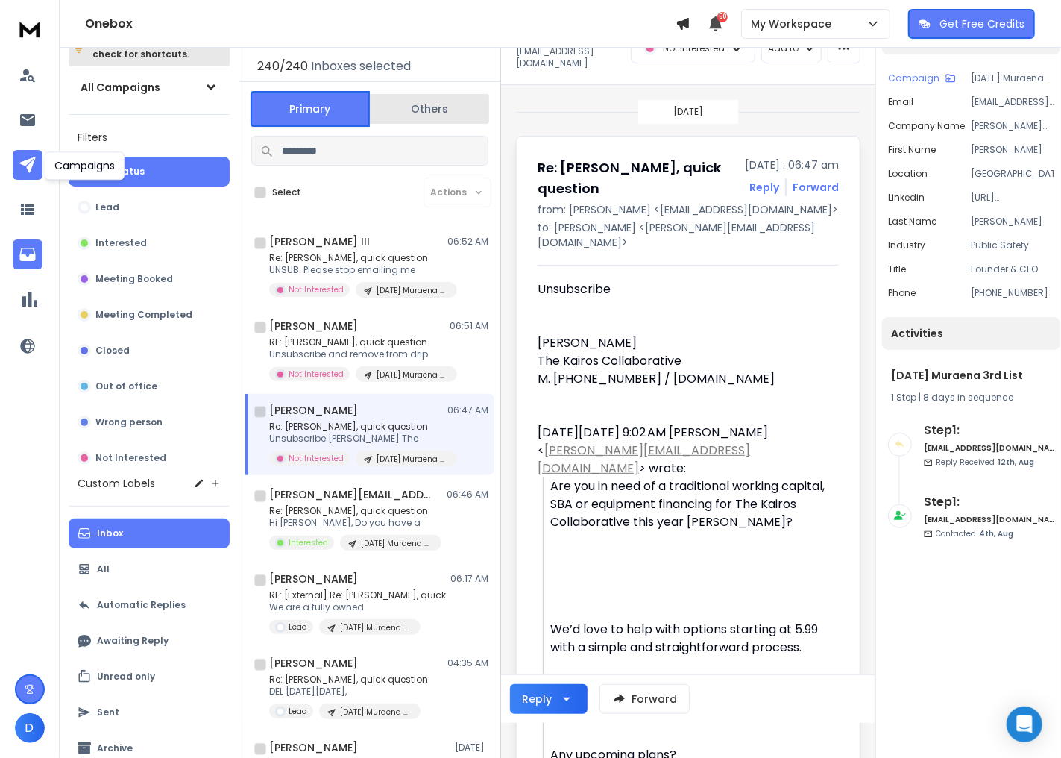
click at [25, 161] on icon at bounding box center [27, 165] width 16 height 16
